Goal: Task Accomplishment & Management: Manage account settings

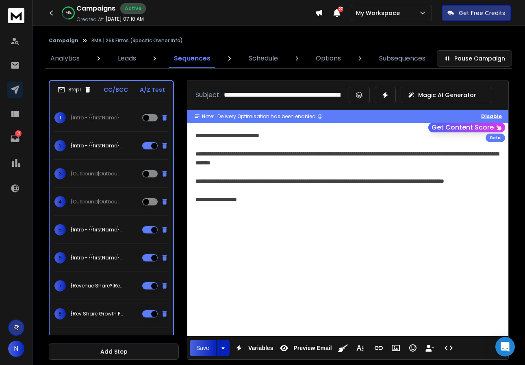
click at [379, 1] on div "74 % Campaigns Active Created At: [DATE] 07:10 AM 27 My Workspace Get Free Cred…" at bounding box center [262, 13] width 525 height 26
click at [377, 10] on p "My Workspace" at bounding box center [379, 13] width 47 height 8
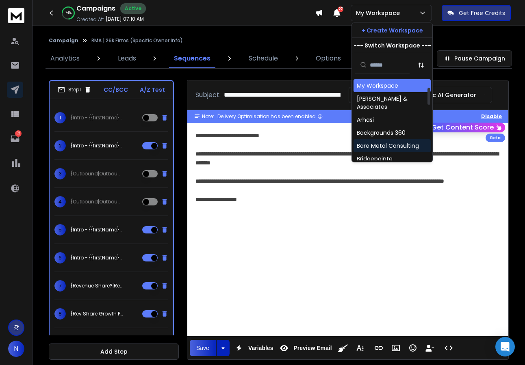
scroll to position [305, 0]
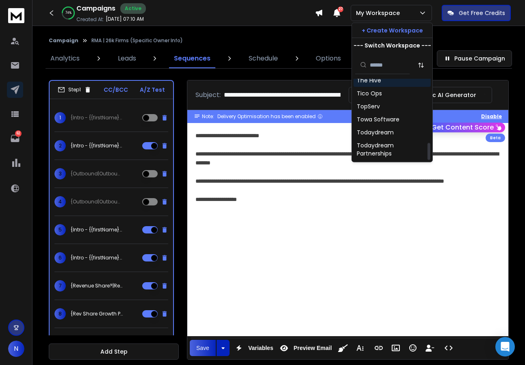
click at [374, 83] on div "The Hive" at bounding box center [369, 81] width 24 height 8
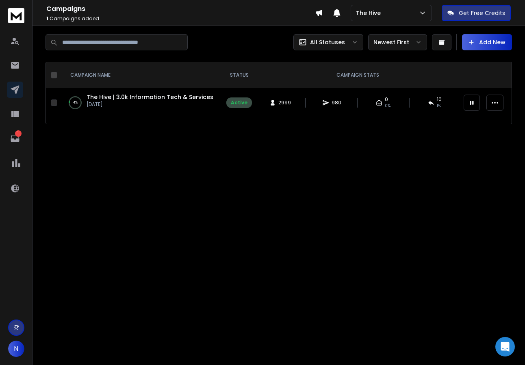
click at [132, 100] on span "The Hive | 3.0k Information Tech & Services" at bounding box center [150, 97] width 127 height 8
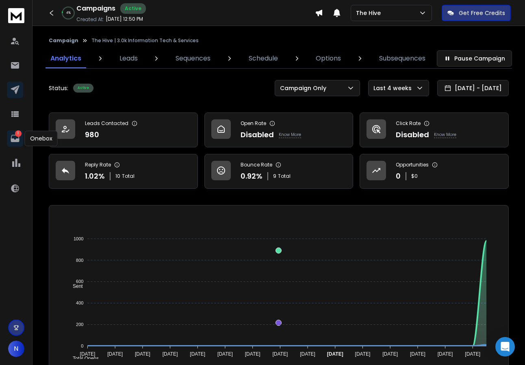
click at [15, 143] on icon at bounding box center [15, 139] width 10 height 10
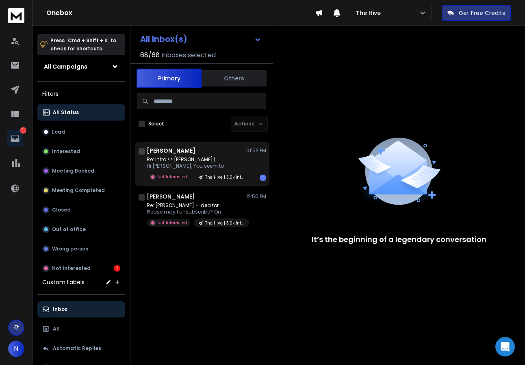
click at [169, 171] on div "Re: Intro <> David | Hi Andrew, You seem to Not Interested The Hive | 3.0k Info…" at bounding box center [198, 168] width 102 height 25
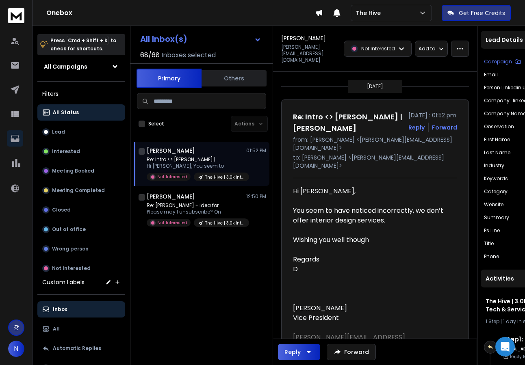
drag, startPoint x: 347, startPoint y: 289, endPoint x: 290, endPoint y: 159, distance: 142.2
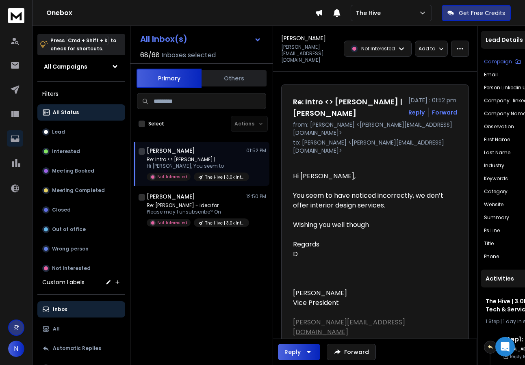
click at [144, 151] on button "button" at bounding box center [141, 151] width 6 height 6
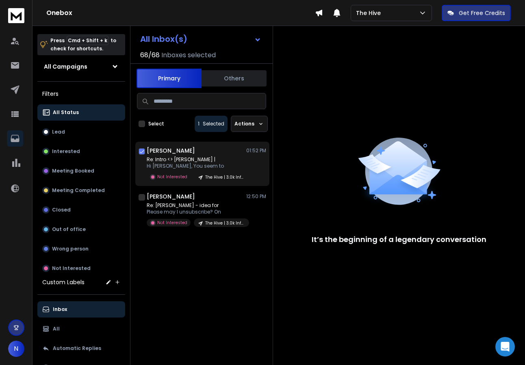
scroll to position [0, 0]
click at [144, 151] on button "button" at bounding box center [141, 151] width 6 height 6
click at [231, 164] on p "Hi Andrew, You seem to" at bounding box center [195, 166] width 97 height 6
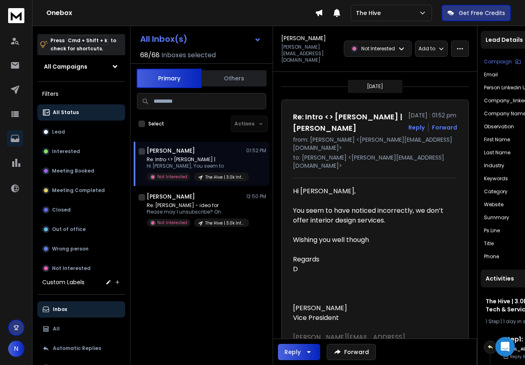
click at [447, 43] on div "Add to" at bounding box center [431, 48] width 32 height 15
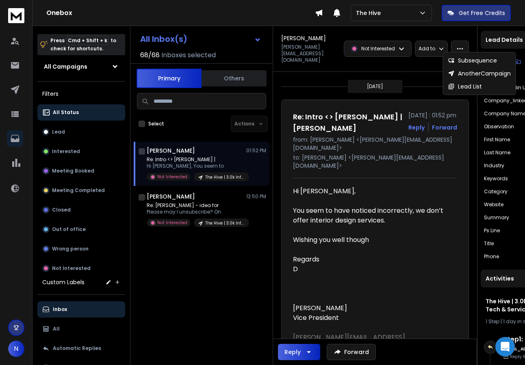
click at [463, 45] on icon "button" at bounding box center [459, 48] width 7 height 7
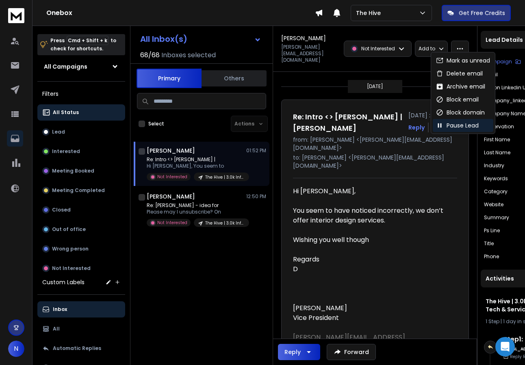
click at [461, 127] on div "Pause Lead" at bounding box center [457, 125] width 43 height 8
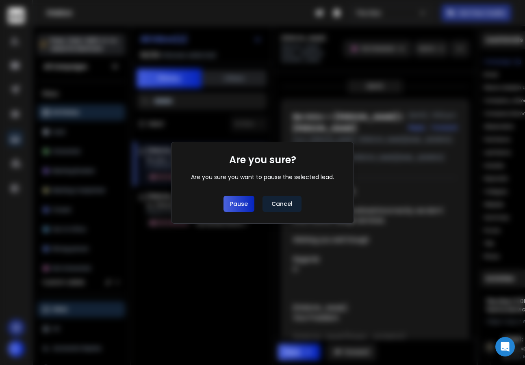
click at [283, 213] on div "Are you sure? Are you sure you want to pause the selected lead. Pause Cancel" at bounding box center [262, 183] width 183 height 82
click at [283, 208] on button "Cancel" at bounding box center [281, 204] width 39 height 16
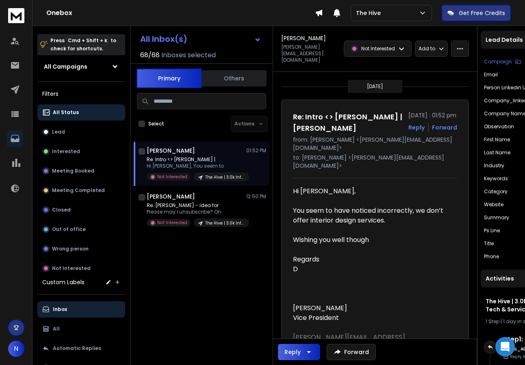
click at [469, 44] on button "button" at bounding box center [460, 49] width 18 height 16
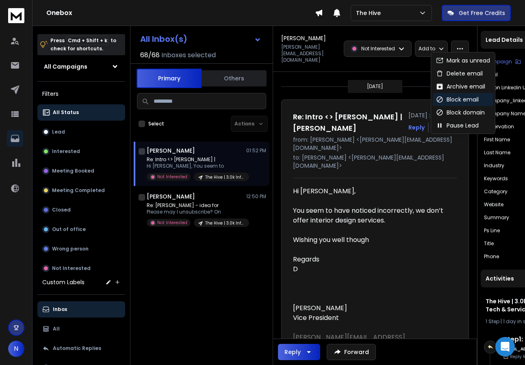
click at [461, 101] on div "Block email" at bounding box center [457, 99] width 43 height 8
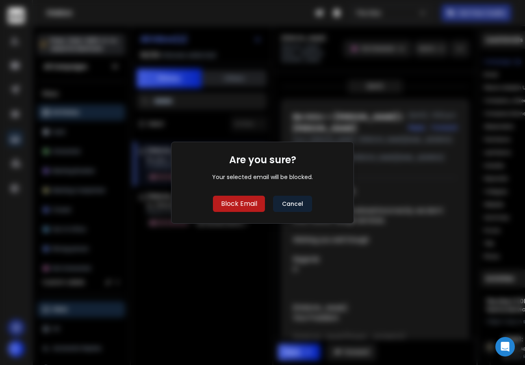
click at [233, 205] on button "Block Email" at bounding box center [239, 204] width 52 height 16
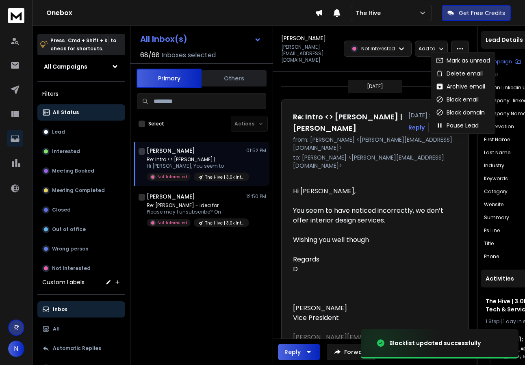
click at [463, 45] on icon "button" at bounding box center [459, 48] width 7 height 7
click at [460, 112] on div "Block domain" at bounding box center [460, 112] width 49 height 8
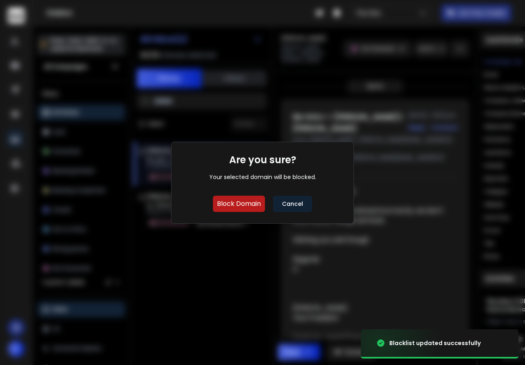
click at [249, 207] on button "Block Domain" at bounding box center [239, 204] width 52 height 16
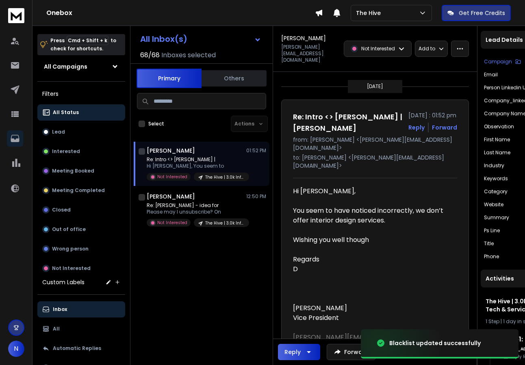
click at [469, 47] on button "button" at bounding box center [460, 49] width 18 height 16
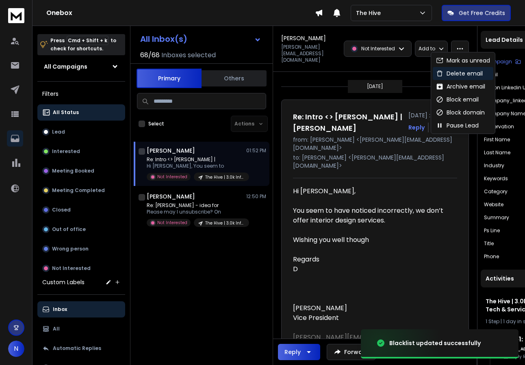
click at [454, 74] on div "Delete email" at bounding box center [459, 73] width 47 height 8
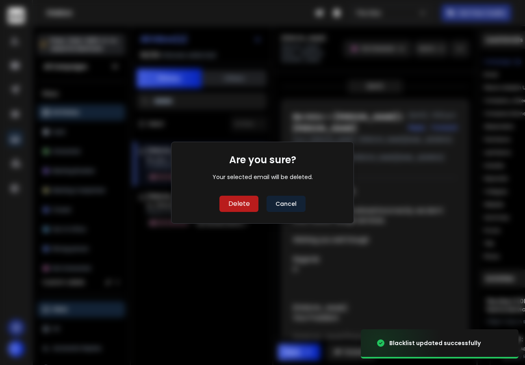
click at [238, 204] on button "Delete" at bounding box center [238, 204] width 39 height 16
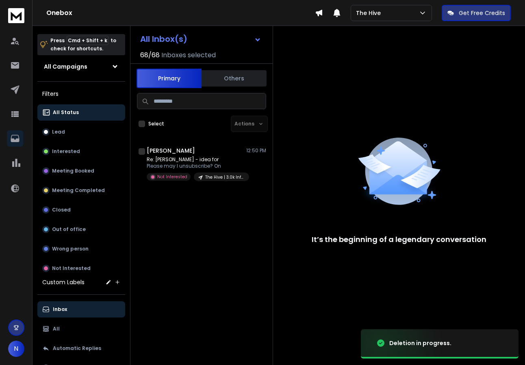
click at [218, 80] on button "Others" at bounding box center [233, 78] width 65 height 18
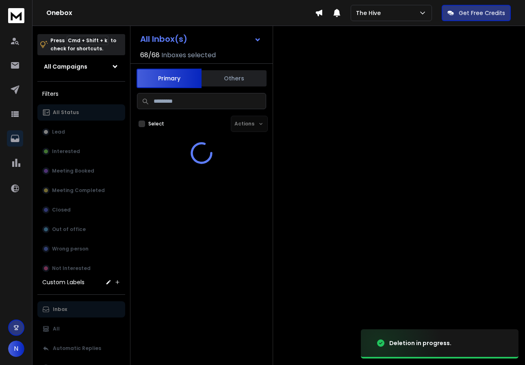
click at [183, 75] on button "Primary" at bounding box center [168, 78] width 65 height 19
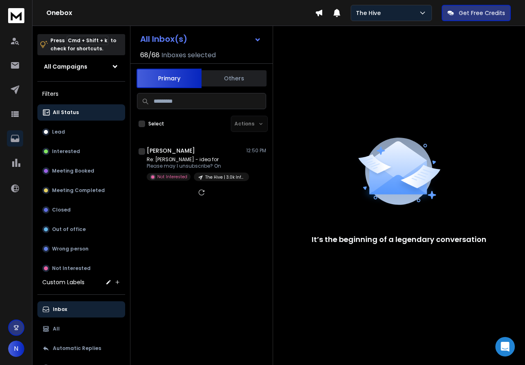
click at [380, 11] on p "The Hive" at bounding box center [370, 13] width 28 height 8
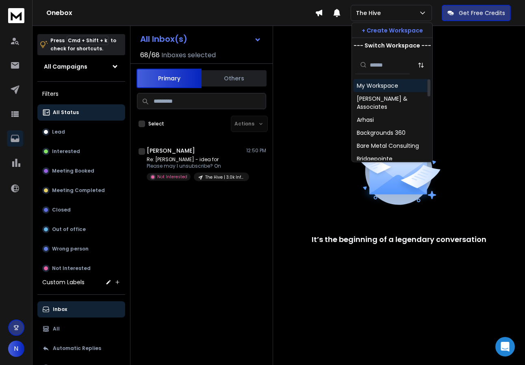
click at [370, 85] on div "My Workspace" at bounding box center [377, 86] width 41 height 8
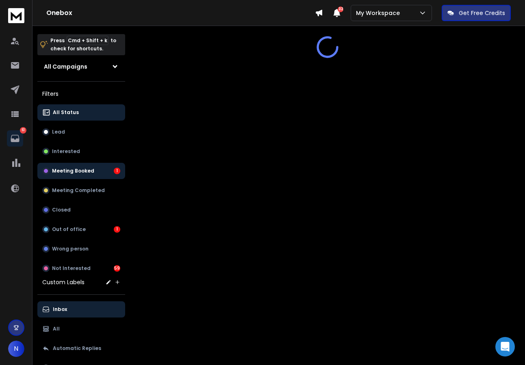
click at [88, 171] on p "Meeting Booked" at bounding box center [73, 171] width 42 height 6
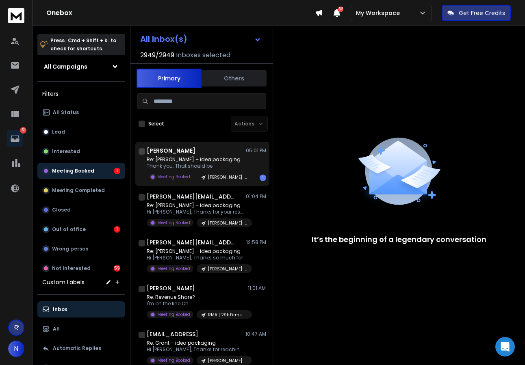
click at [228, 178] on div "Meeting Booked [PERSON_NAME] | 4.2k Thought Leaders" at bounding box center [199, 177] width 105 height 9
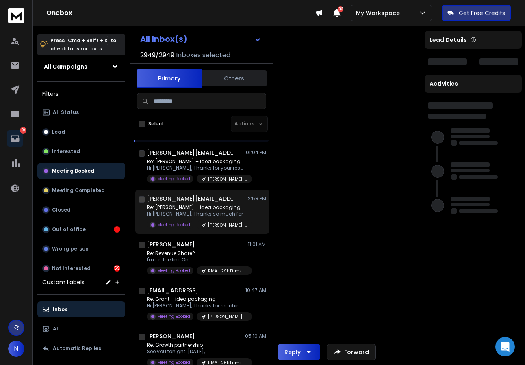
scroll to position [71, 0]
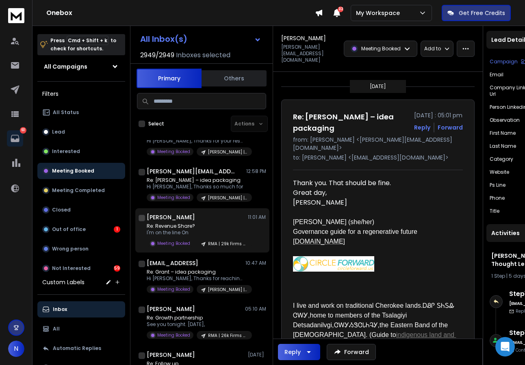
click at [197, 244] on div "RMA | 29k Firms (General Team Info)" at bounding box center [224, 243] width 55 height 9
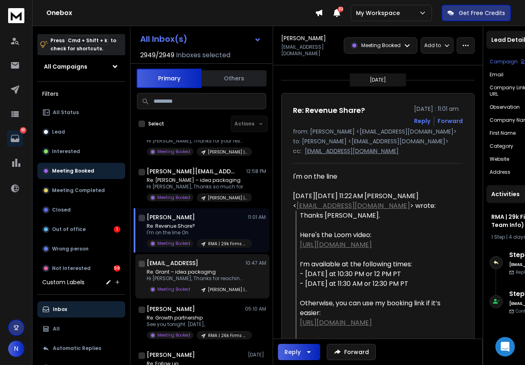
click at [177, 276] on p "Hi [PERSON_NAME], Thanks for reaching out!" at bounding box center [195, 278] width 97 height 6
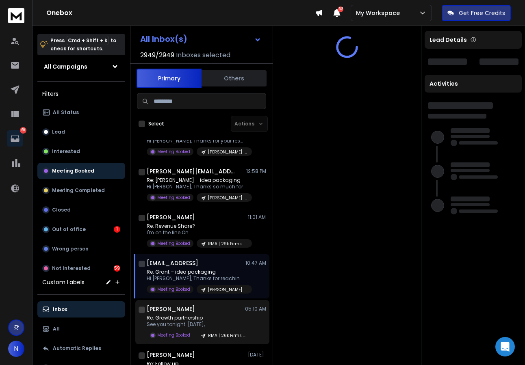
click at [182, 307] on h1 "[PERSON_NAME]" at bounding box center [171, 309] width 48 height 8
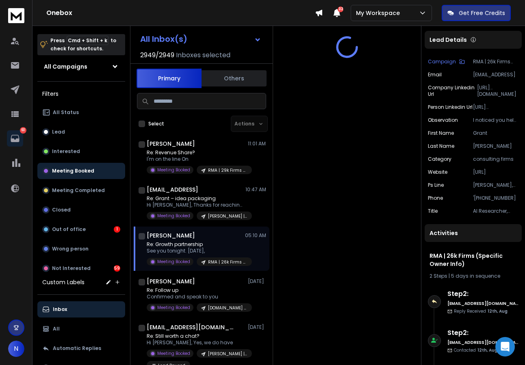
scroll to position [155, 0]
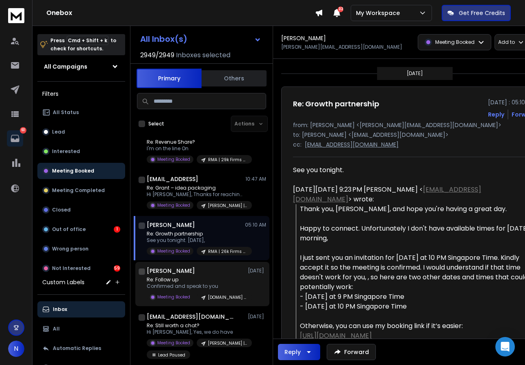
click at [181, 297] on p "Meeting Booked" at bounding box center [173, 297] width 33 height 6
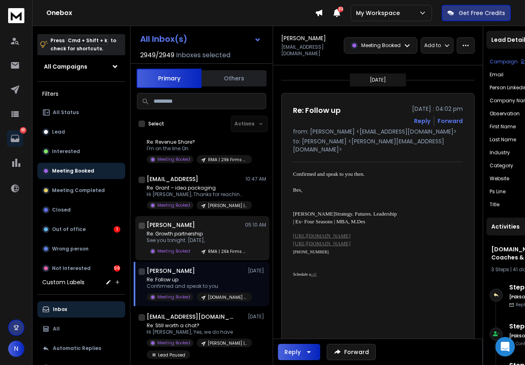
scroll to position [17, 0]
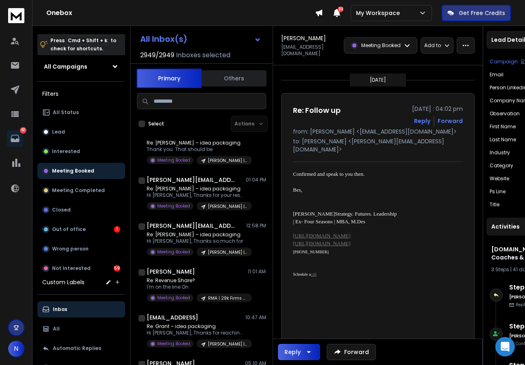
click at [174, 78] on button "Primary" at bounding box center [168, 78] width 65 height 19
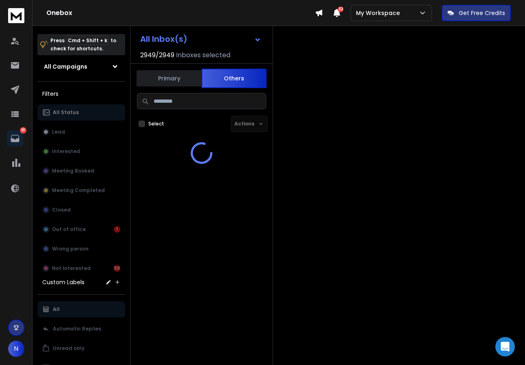
click at [223, 77] on button "Others" at bounding box center [233, 78] width 65 height 19
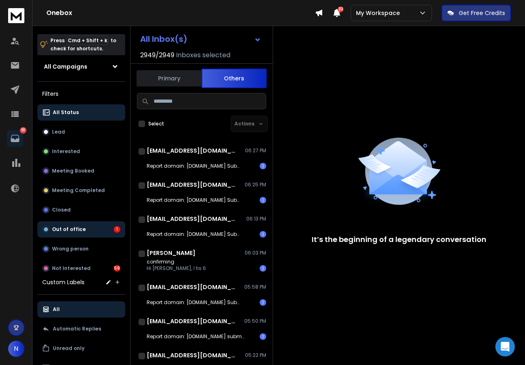
click at [78, 229] on p "Out of office" at bounding box center [69, 229] width 34 height 6
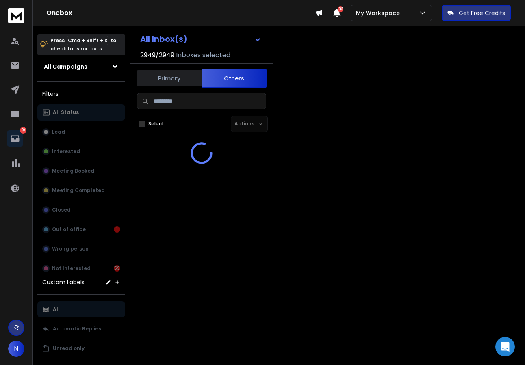
click at [217, 74] on button "Others" at bounding box center [233, 78] width 65 height 19
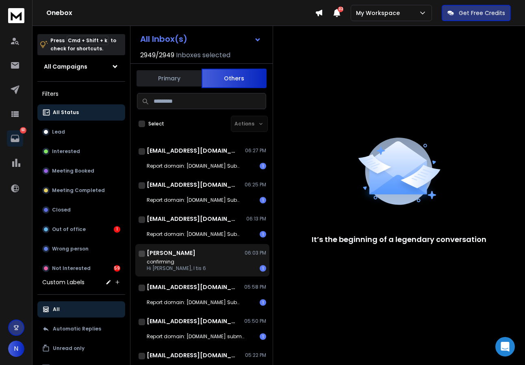
click at [186, 264] on div "confirming Hi [PERSON_NAME], I tis 6 1" at bounding box center [206, 265] width 119 height 13
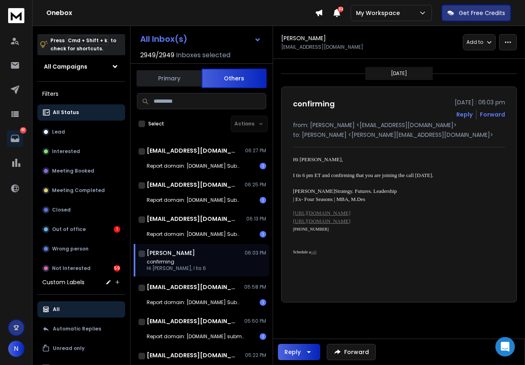
click at [302, 174] on div "I tis 6 pm ET and confirming that you are joining the call [DATE]." at bounding box center [395, 175] width 205 height 8
